Goal: Check status

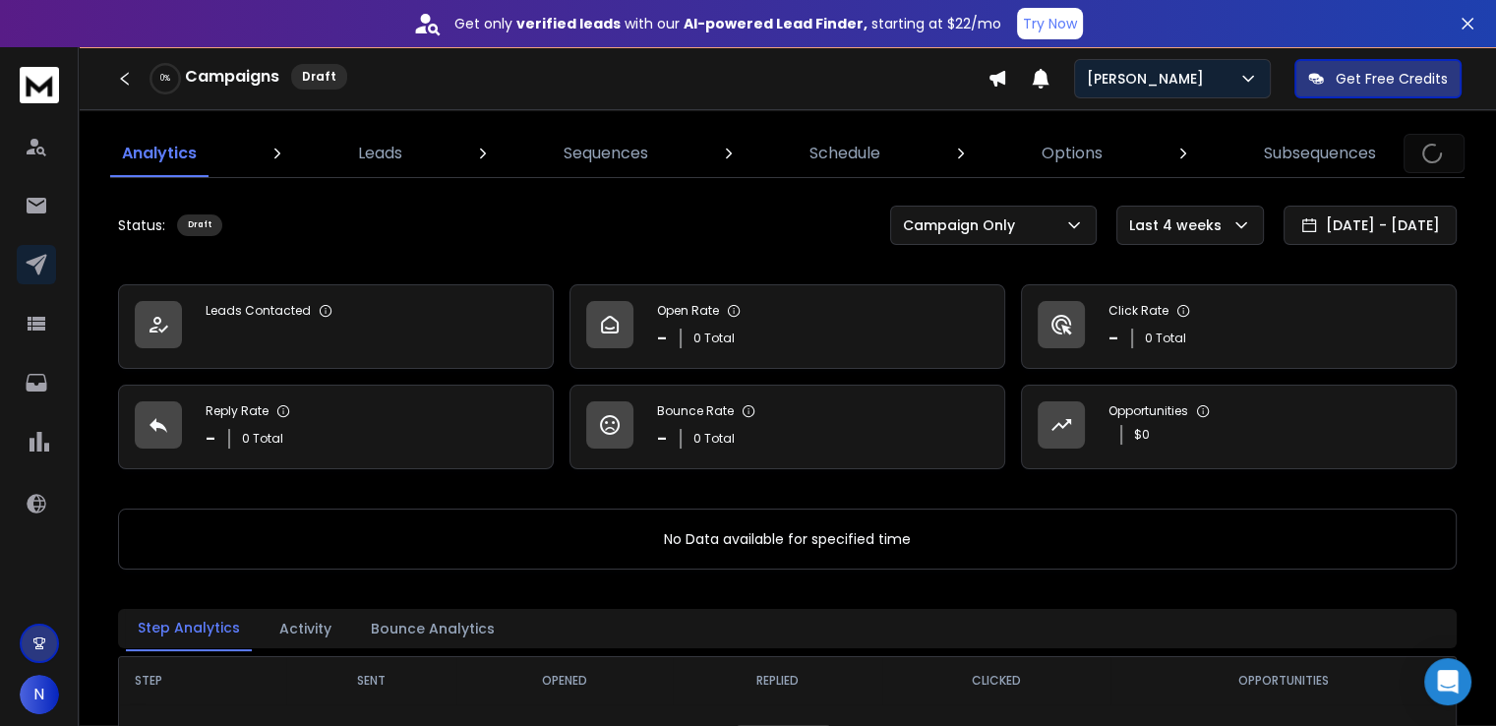
click at [1205, 88] on p "Akram Mahmood" at bounding box center [1149, 79] width 125 height 20
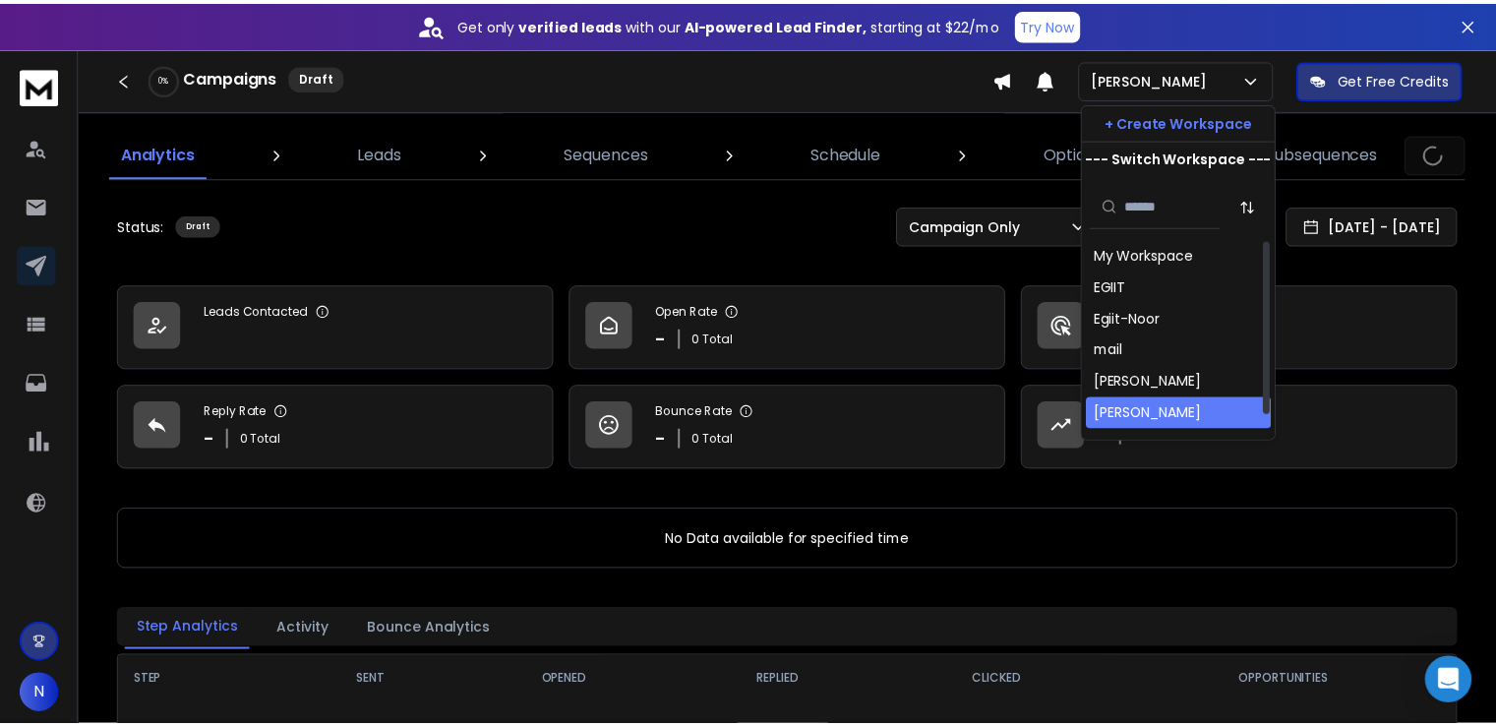
scroll to position [24, 0]
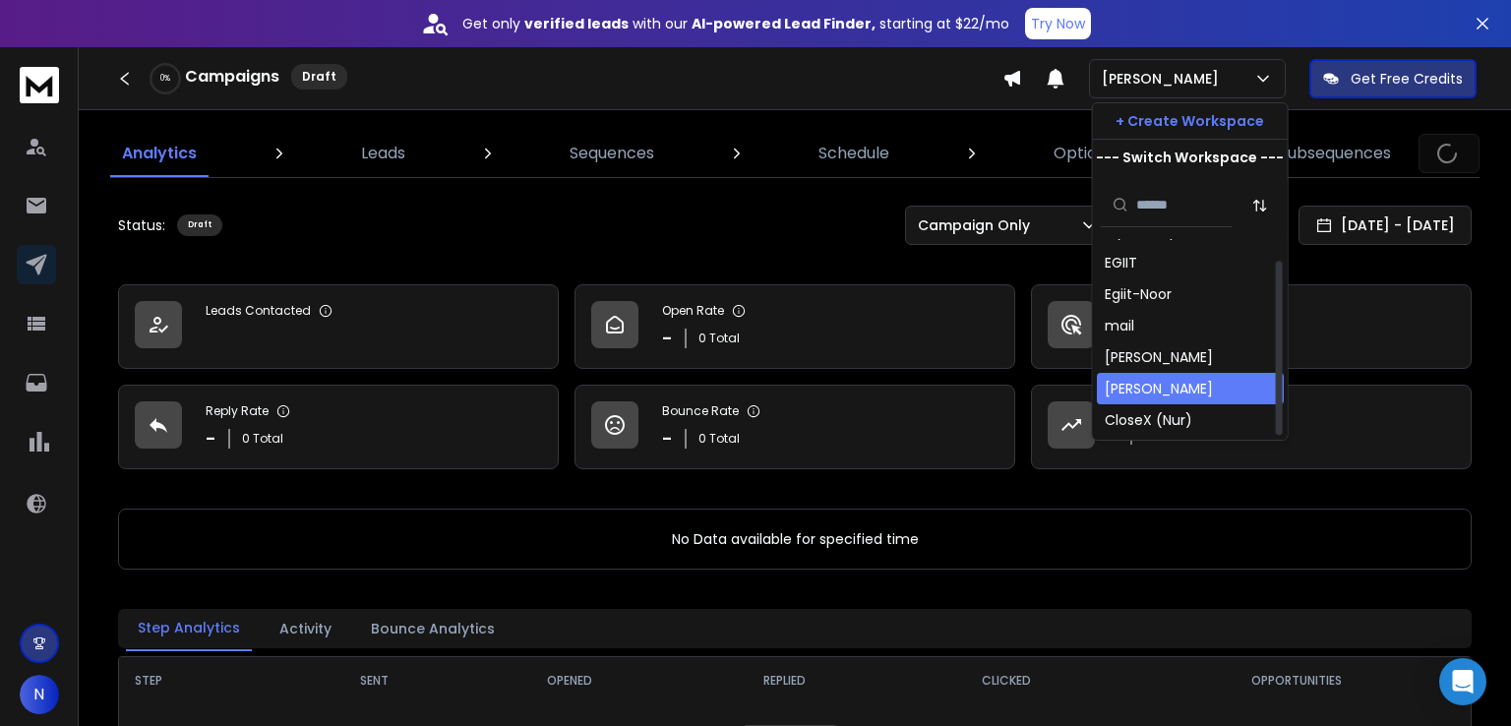
click at [1279, 418] on div at bounding box center [1279, 337] width 10 height 197
click at [1212, 419] on div "CloseX (Nur)" at bounding box center [1190, 419] width 187 height 31
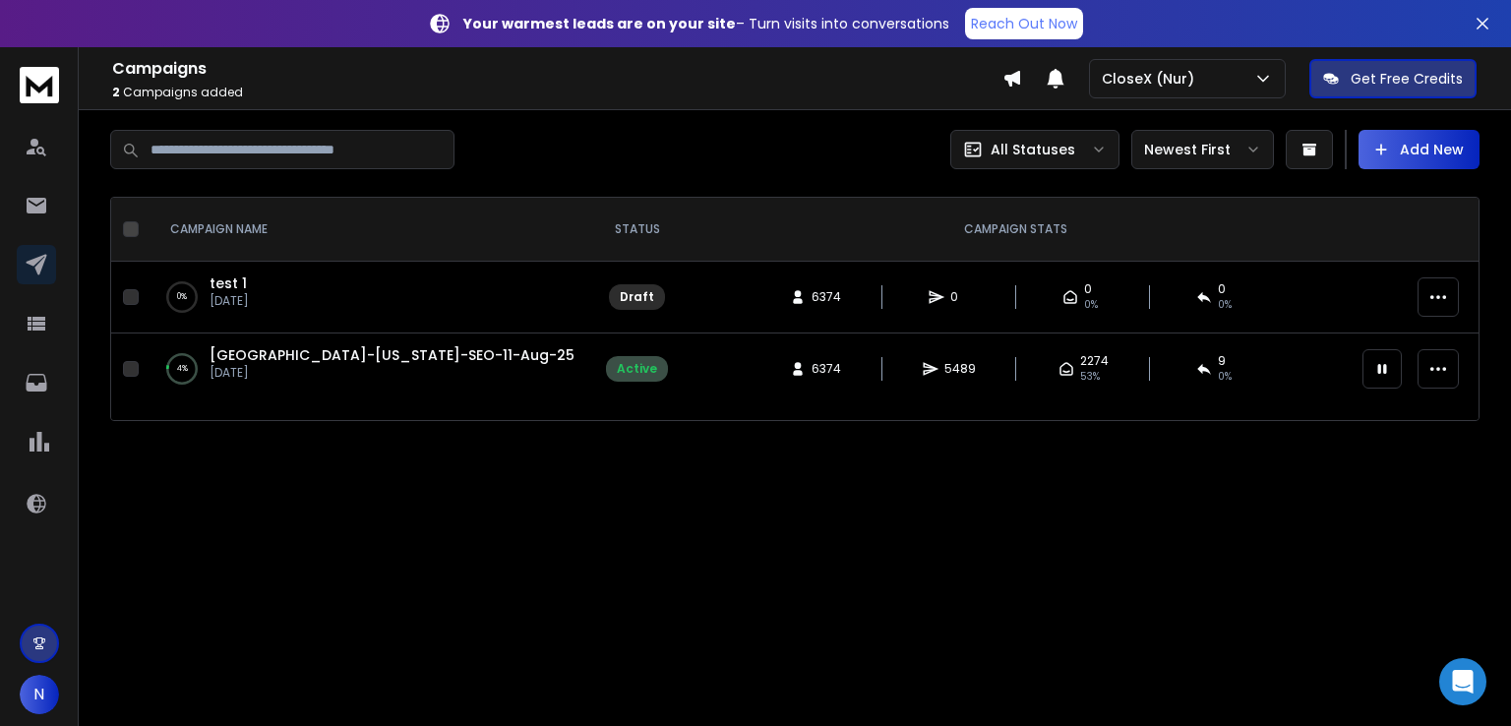
click at [330, 352] on span "USA-California-SEO-11-Aug-25" at bounding box center [391, 355] width 365 height 20
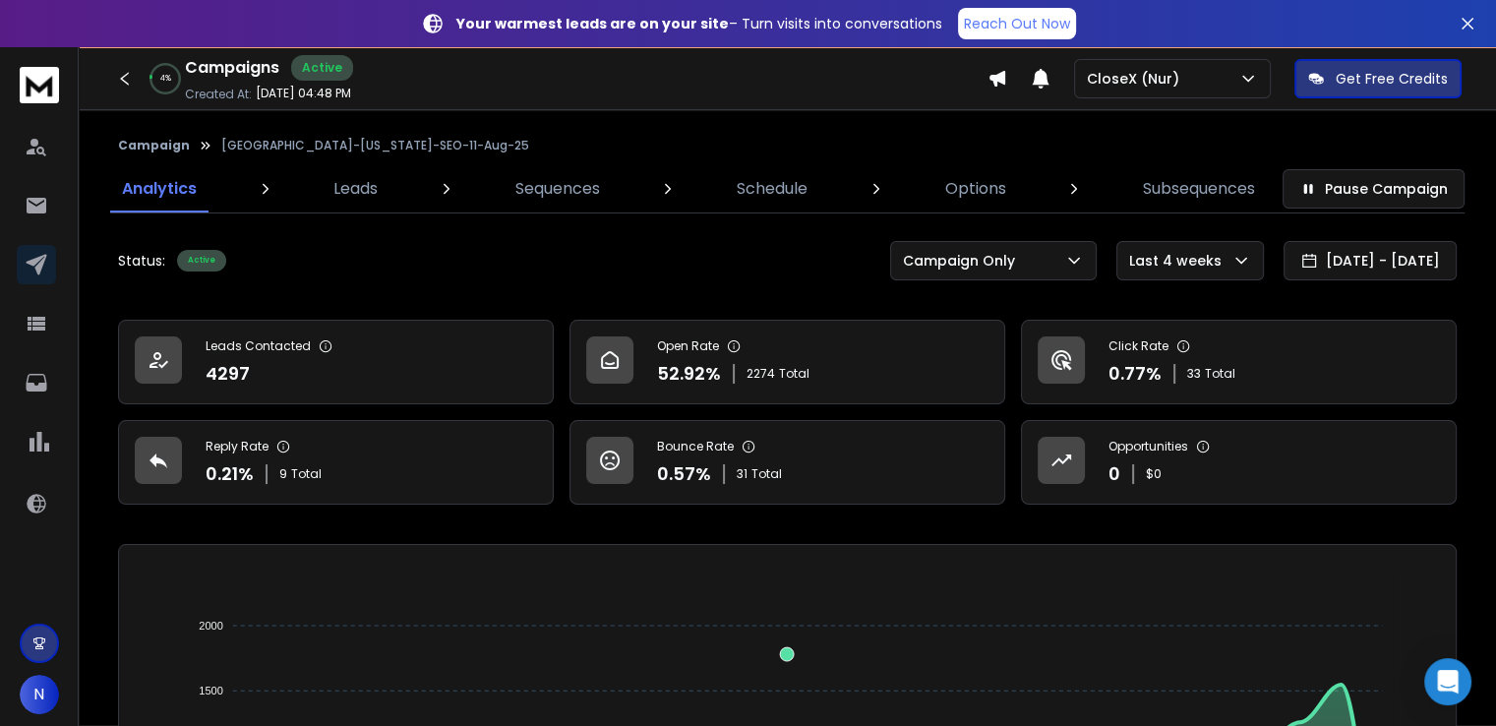
click at [429, 243] on div "Status: Active Pause Campaign Campaign Only Last 4 weeks 19 Jul 2025 - 16 Aug 2…" at bounding box center [787, 260] width 1339 height 39
click at [41, 198] on icon at bounding box center [37, 206] width 20 height 16
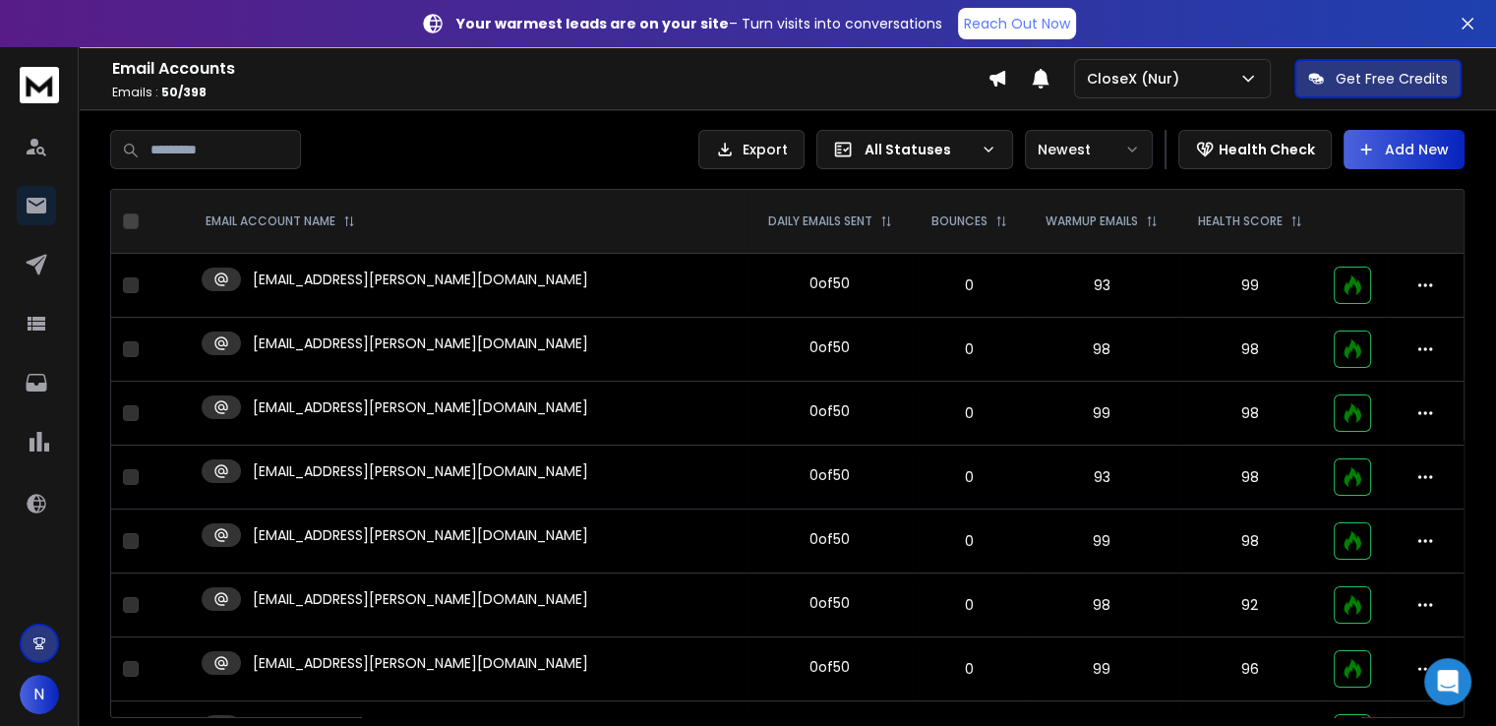
click at [545, 85] on p "Emails : 50 / 398" at bounding box center [549, 93] width 875 height 16
click at [493, 176] on div "Export All Statuses Newest Health Check Add New EMAIL ACCOUNT NAME DAILY EMAILS…" at bounding box center [787, 424] width 1354 height 588
